Goal: Check status: Check status

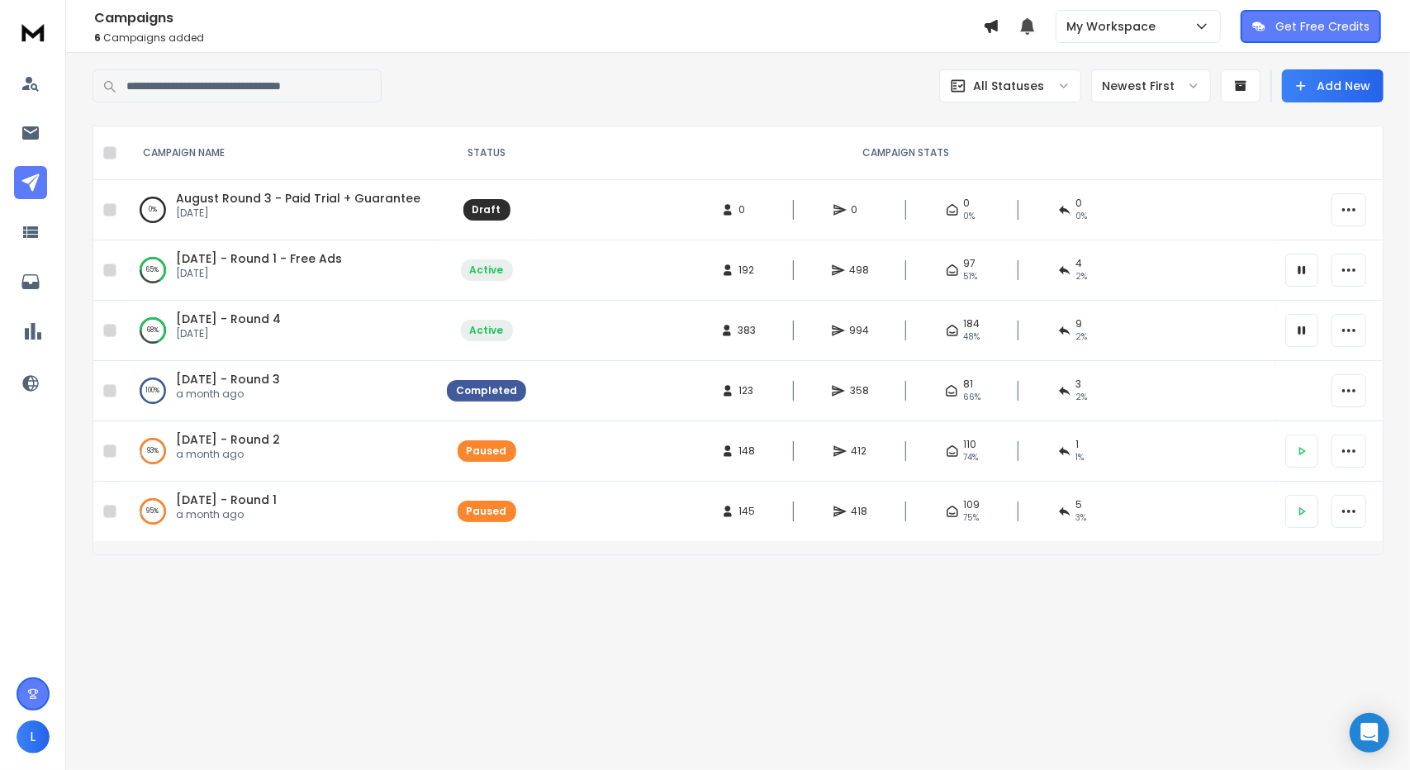
click at [476, 149] on th "STATUS" at bounding box center [486, 153] width 99 height 54
drag, startPoint x: 1107, startPoint y: 138, endPoint x: 123, endPoint y: 155, distance: 984.2
click at [123, 155] on tr "CAMPAIGN NAME STATUS CAMPAIGN STATS" at bounding box center [738, 153] width 1290 height 54
click at [134, 145] on th "CAMPAIGN NAME" at bounding box center [280, 153] width 314 height 54
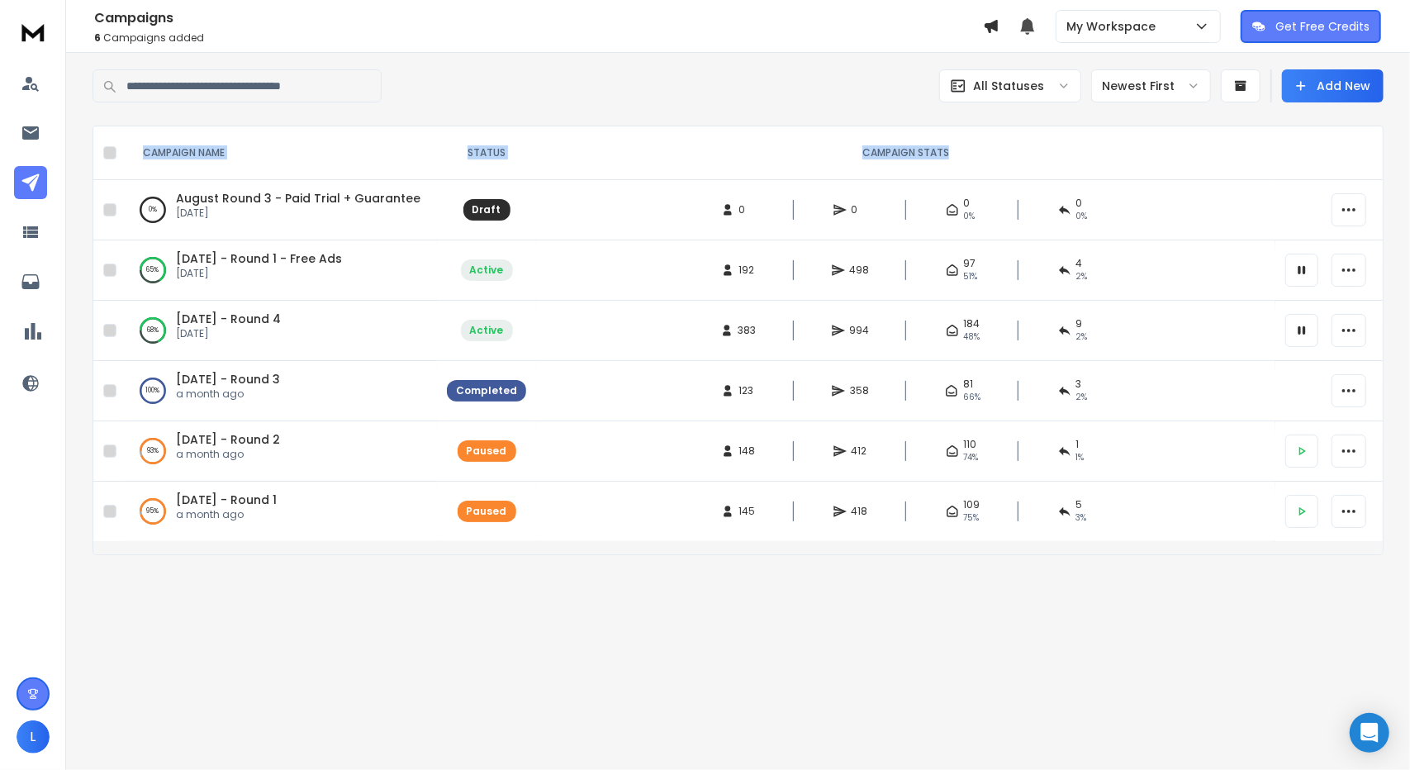
drag, startPoint x: 134, startPoint y: 145, endPoint x: 971, endPoint y: 169, distance: 837.3
click at [977, 169] on tr "CAMPAIGN NAME STATUS CAMPAIGN STATS" at bounding box center [738, 153] width 1290 height 54
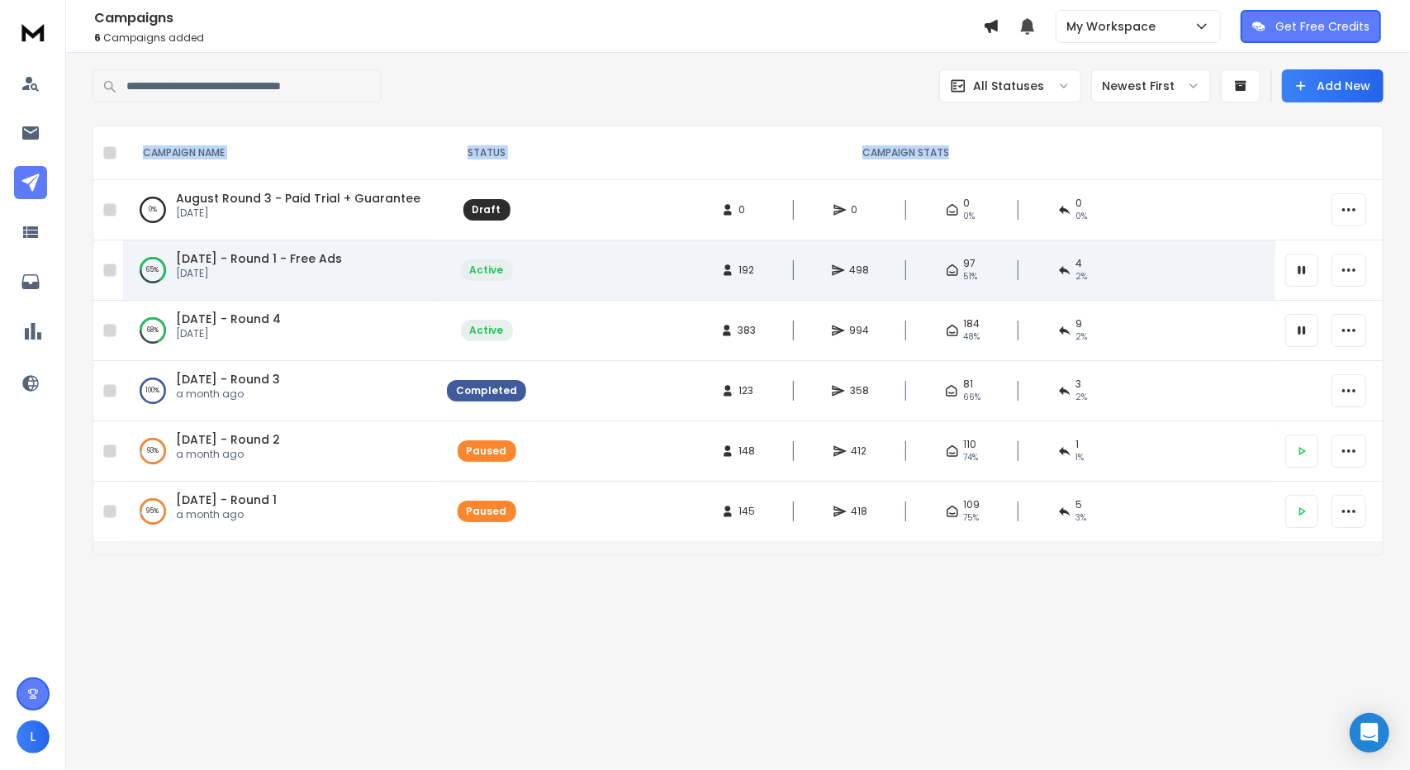
click at [290, 263] on span "[DATE] - Round 1 - Free Ads" at bounding box center [259, 258] width 166 height 17
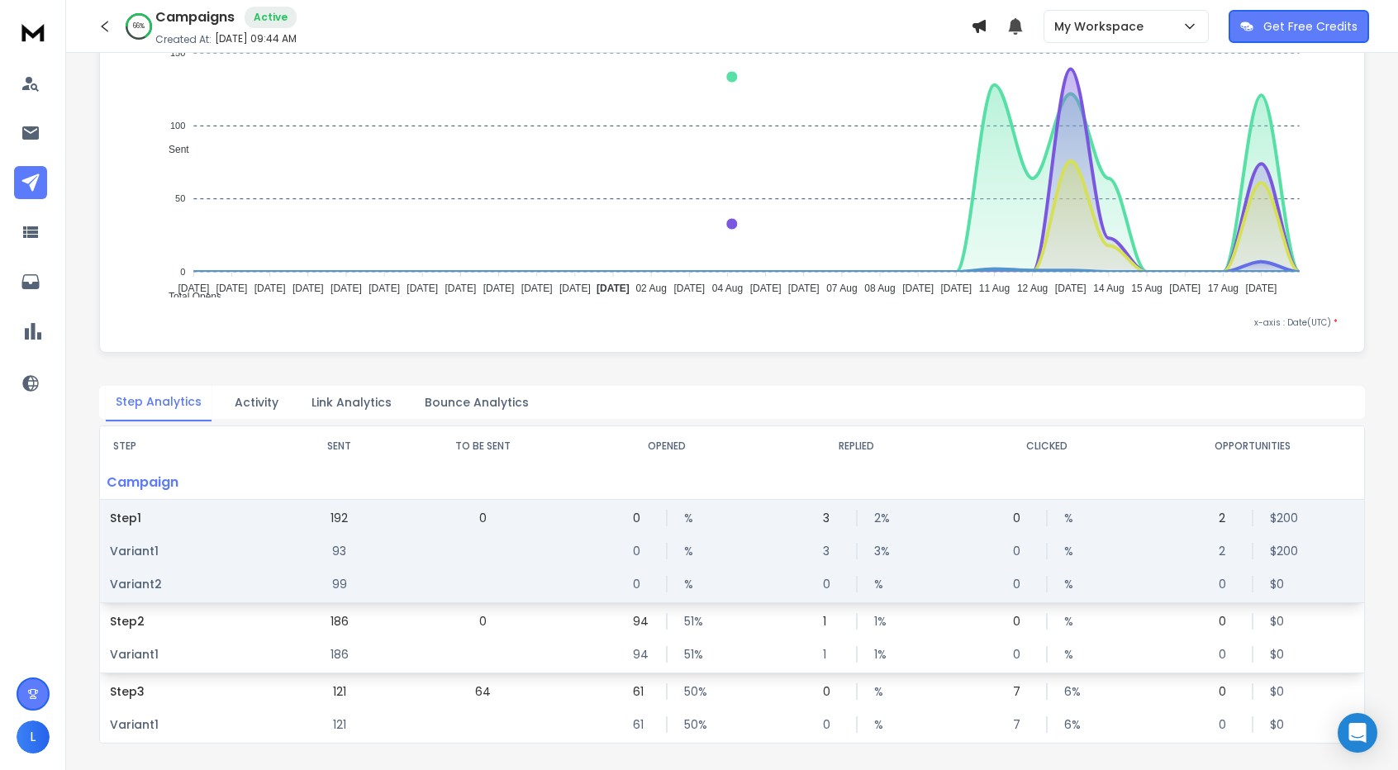
scroll to position [20, 0]
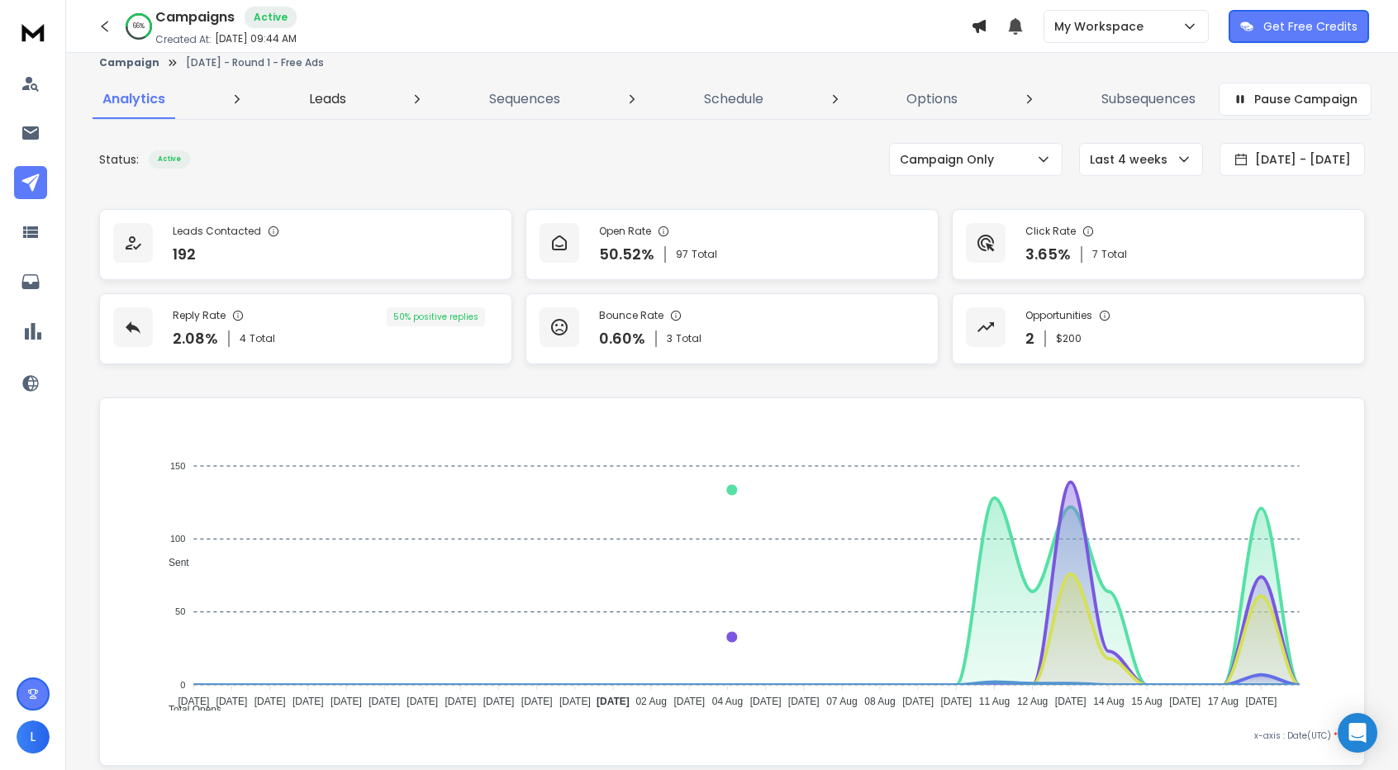
click at [302, 94] on link "Leads" at bounding box center [327, 99] width 57 height 40
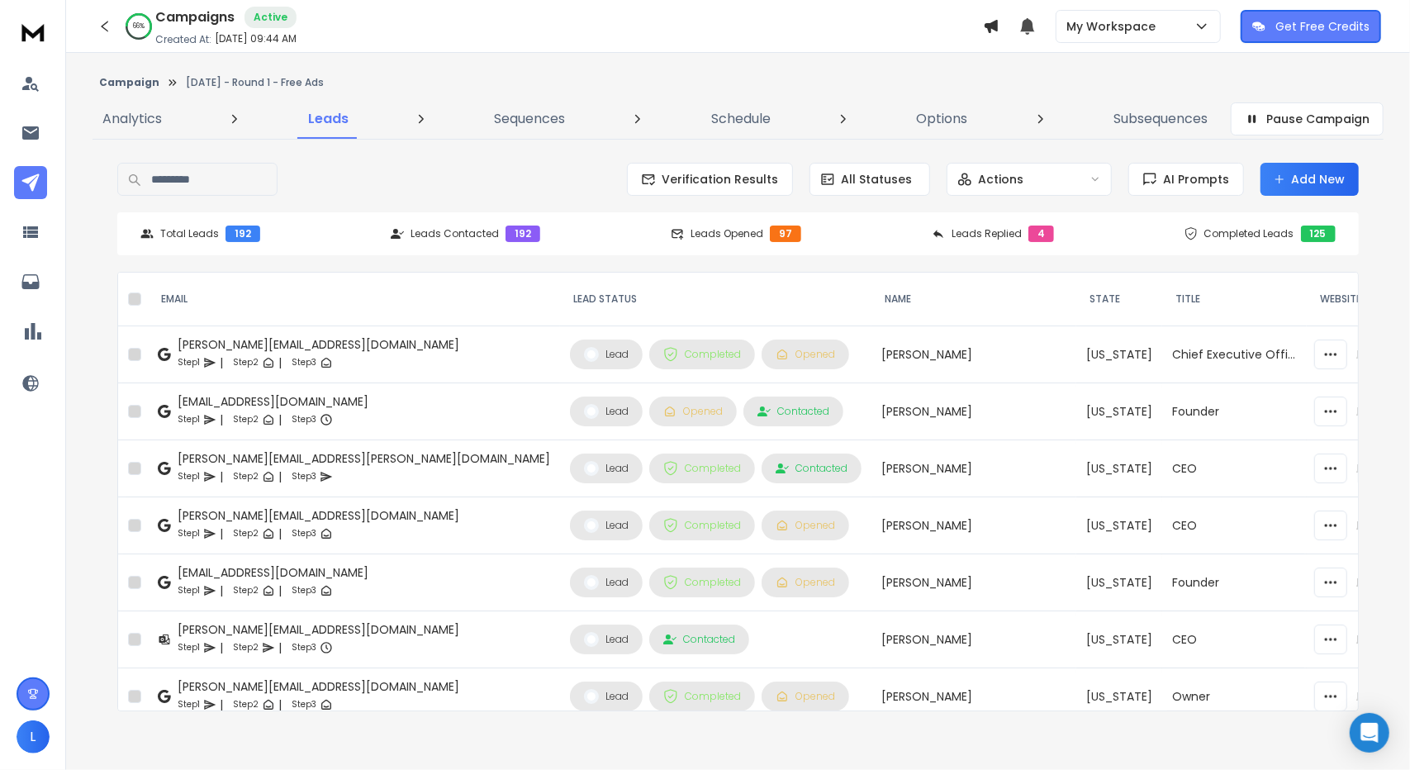
click at [178, 232] on p "Total Leads" at bounding box center [189, 233] width 59 height 13
click at [135, 126] on p "Analytics" at bounding box center [131, 119] width 59 height 20
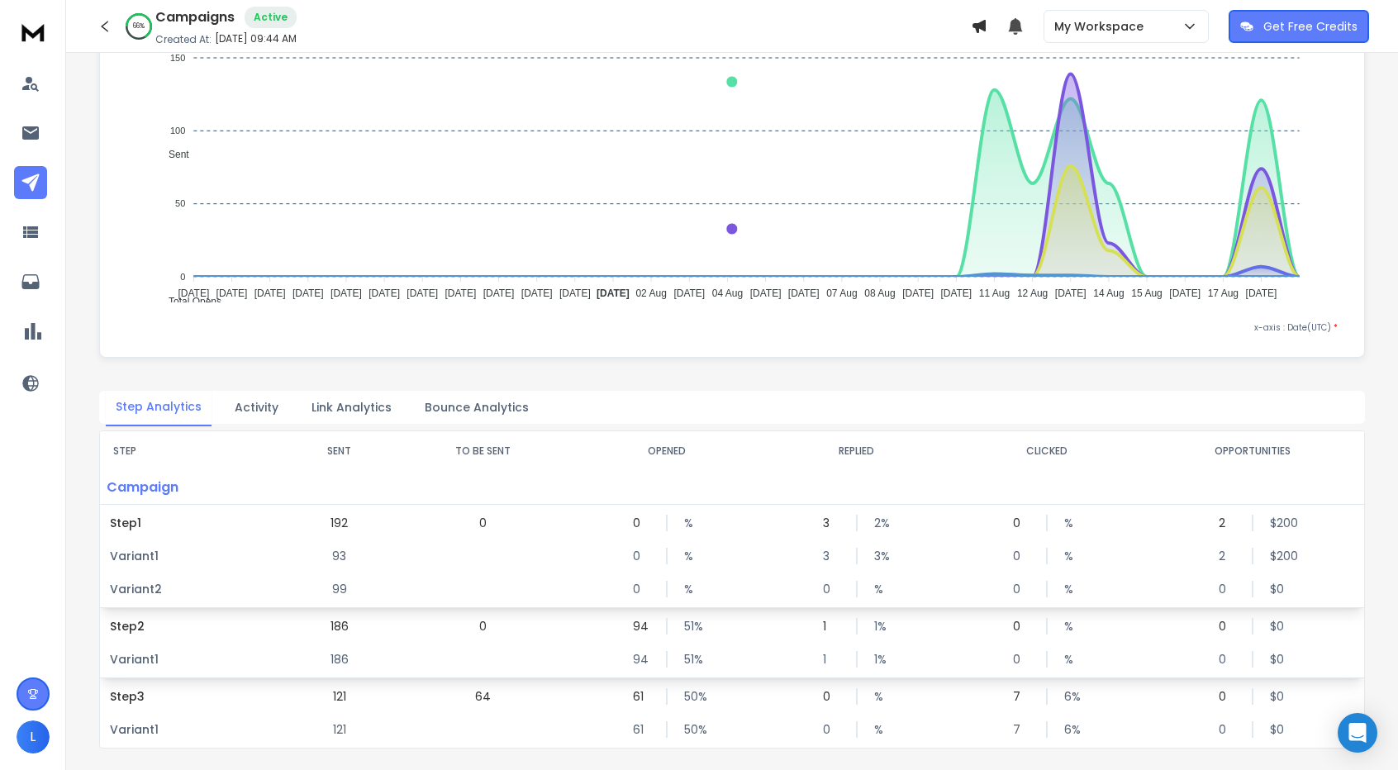
scroll to position [433, 0]
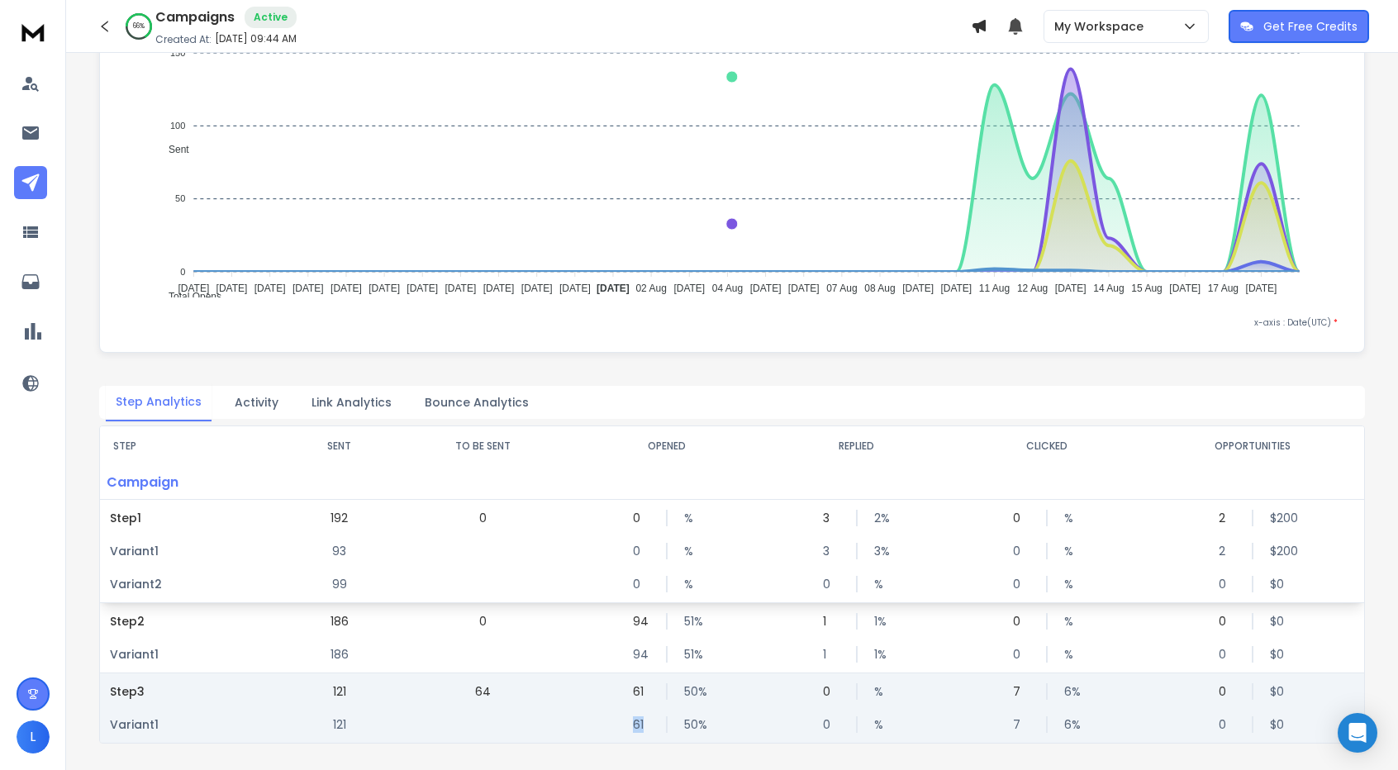
drag, startPoint x: 667, startPoint y: 710, endPoint x: 614, endPoint y: 711, distance: 52.9
click at [614, 711] on div "61 50 % 61 50 %" at bounding box center [667, 708] width 170 height 50
